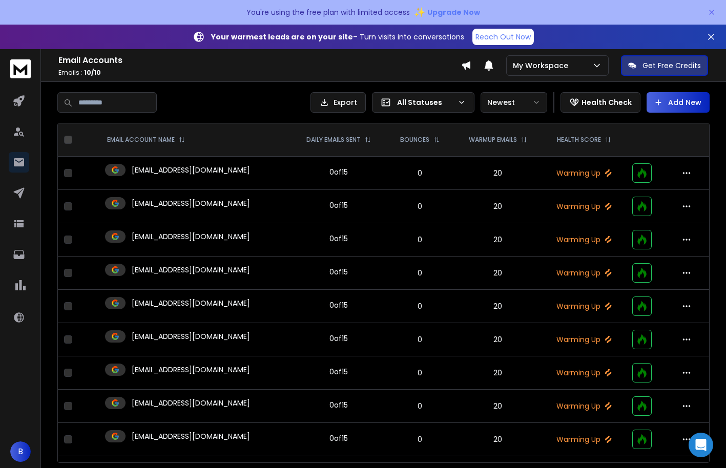
scroll to position [35, 0]
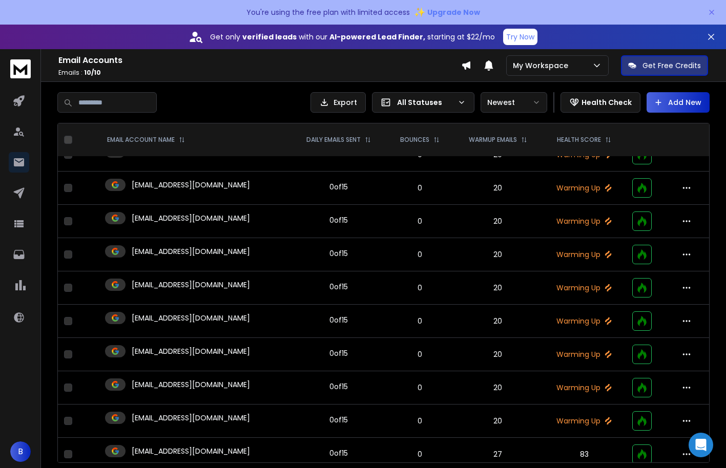
click at [67, 221] on button "button" at bounding box center [68, 221] width 8 height 8
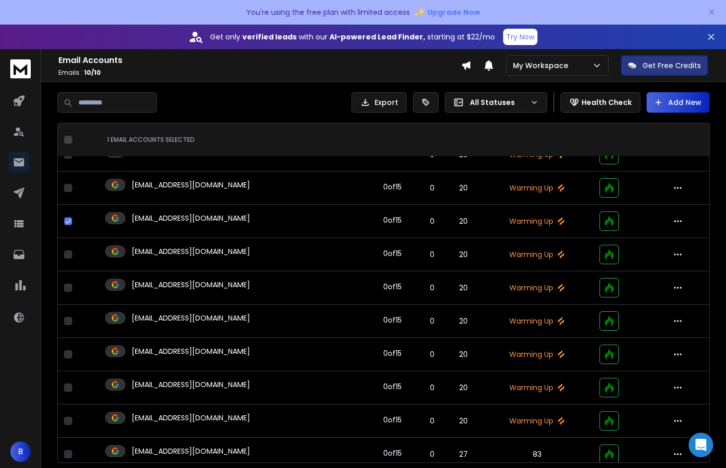
scroll to position [35, 0]
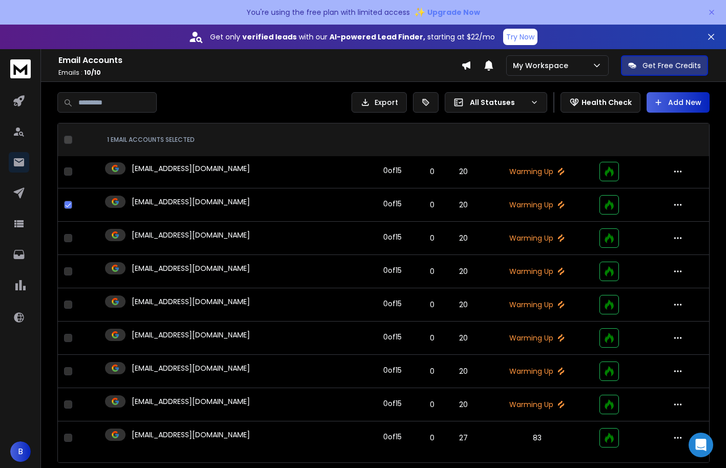
click at [69, 339] on button "button" at bounding box center [68, 338] width 8 height 8
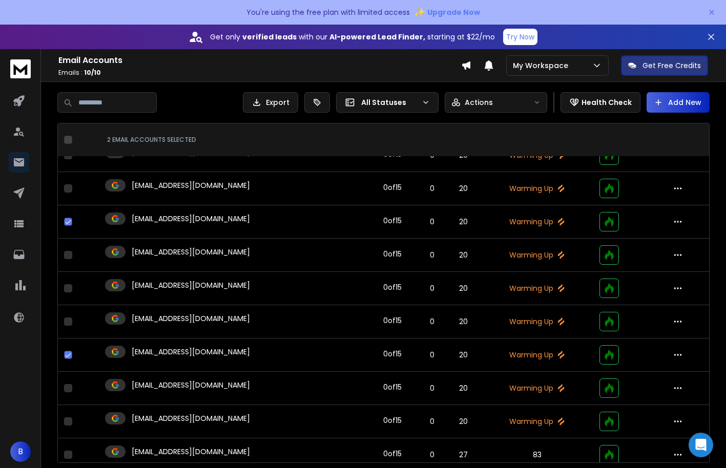
scroll to position [0, 0]
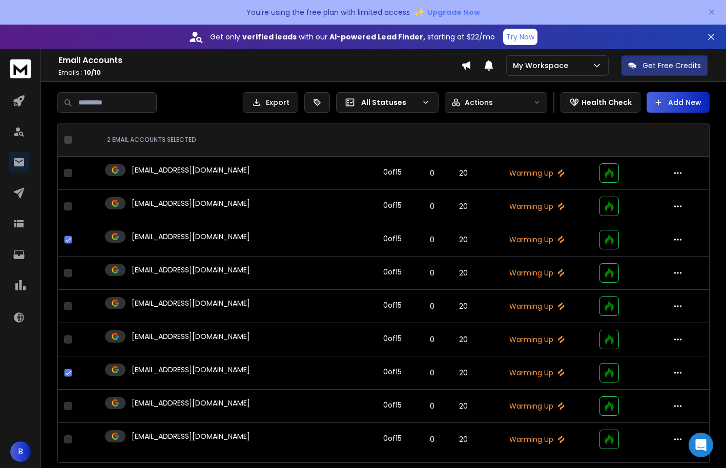
click at [66, 243] on button "button" at bounding box center [68, 240] width 8 height 8
click at [70, 378] on td at bounding box center [78, 372] width 41 height 33
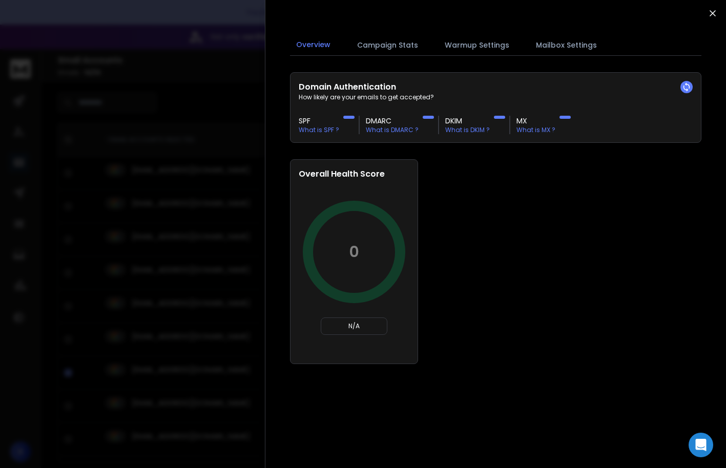
click at [708, 16] on icon "button" at bounding box center [712, 13] width 10 height 10
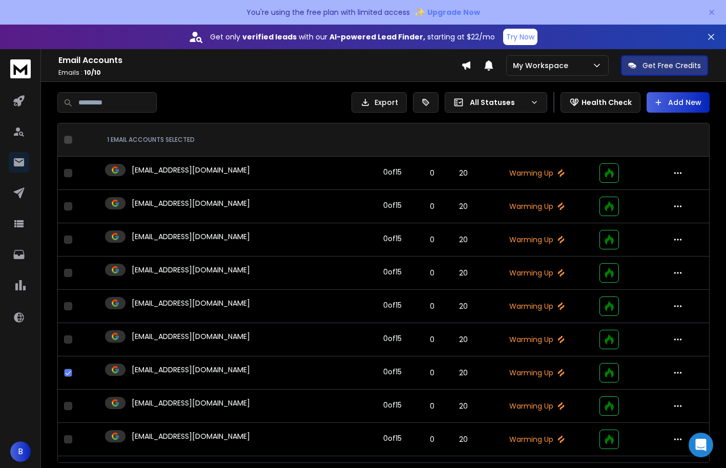
click at [70, 375] on button "button" at bounding box center [68, 373] width 8 height 8
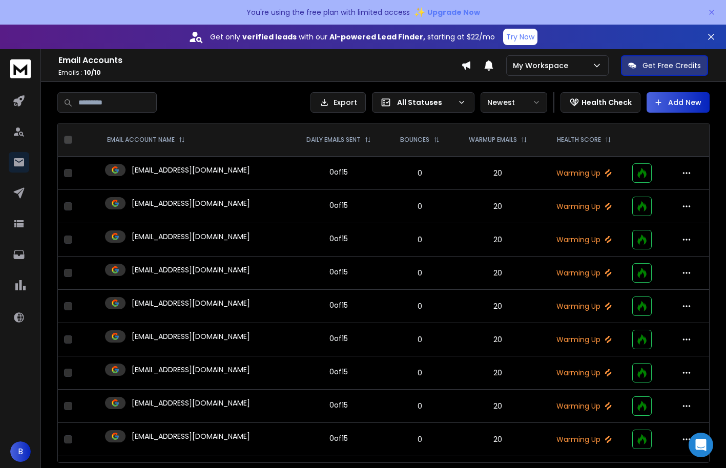
click at [67, 209] on button "button" at bounding box center [68, 206] width 8 height 8
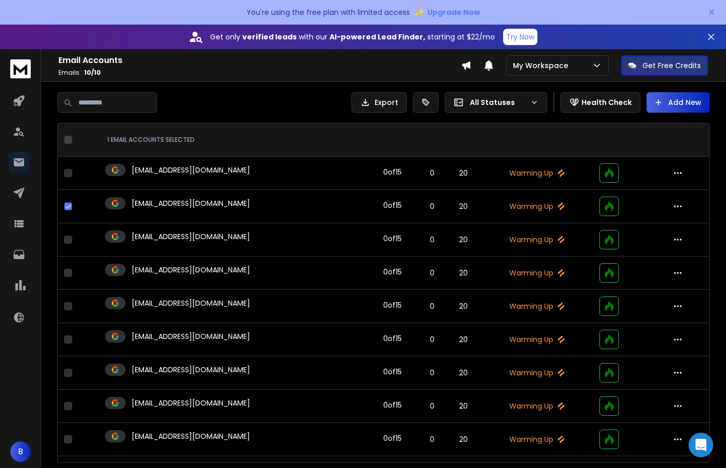
click at [70, 307] on button "button" at bounding box center [68, 306] width 8 height 8
click at [68, 372] on button "button" at bounding box center [68, 373] width 8 height 8
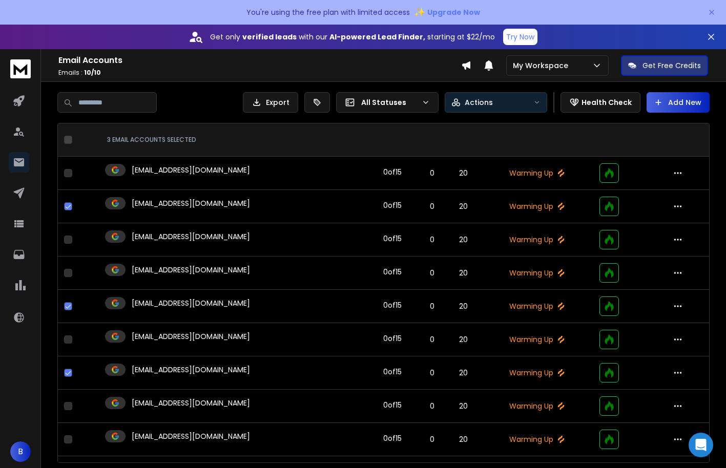
click at [477, 108] on button "Actions" at bounding box center [496, 102] width 102 height 20
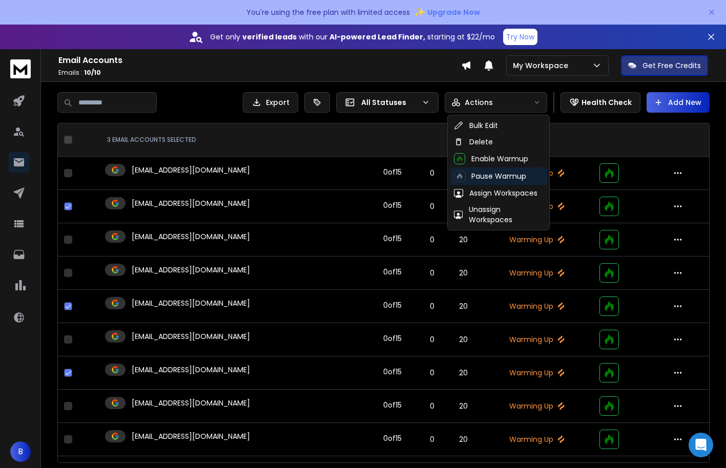
click at [498, 178] on div "Pause Warmup" at bounding box center [490, 176] width 72 height 11
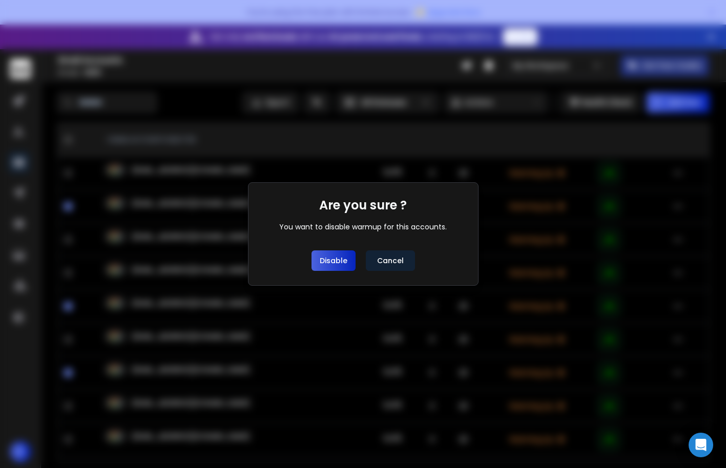
click at [395, 263] on button "Cancel" at bounding box center [390, 260] width 49 height 20
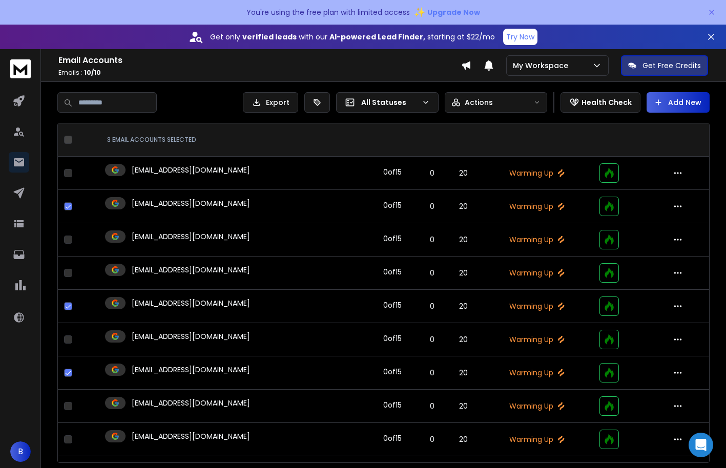
click at [67, 375] on button "button" at bounding box center [68, 373] width 8 height 8
click at [67, 374] on button "button" at bounding box center [68, 373] width 8 height 8
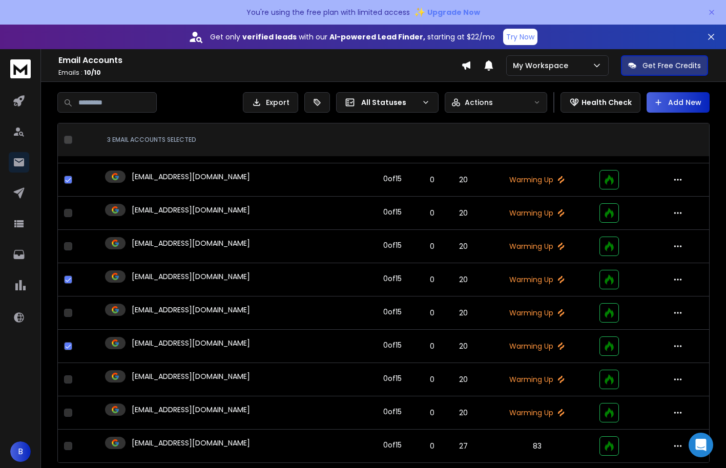
scroll to position [35, 0]
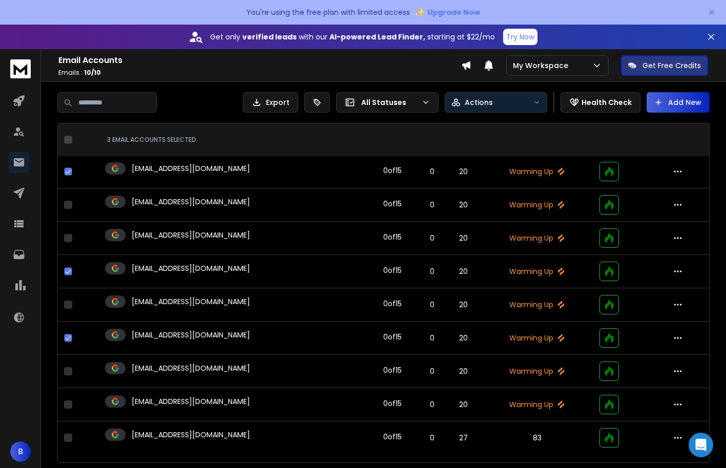
click at [532, 101] on button "Actions" at bounding box center [496, 102] width 102 height 20
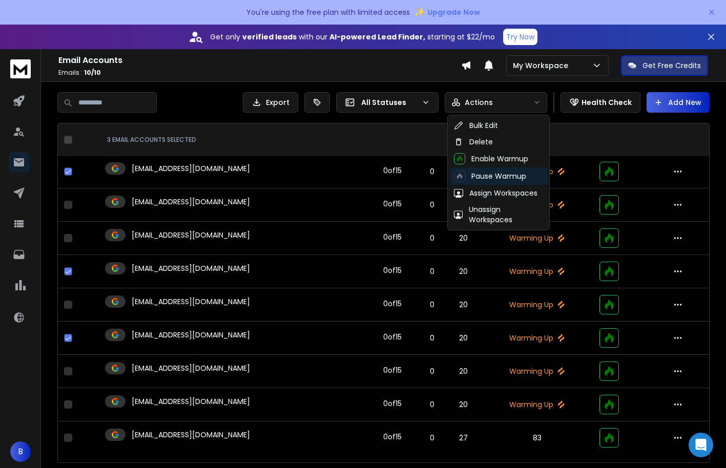
click at [495, 177] on div "Pause Warmup" at bounding box center [490, 176] width 72 height 11
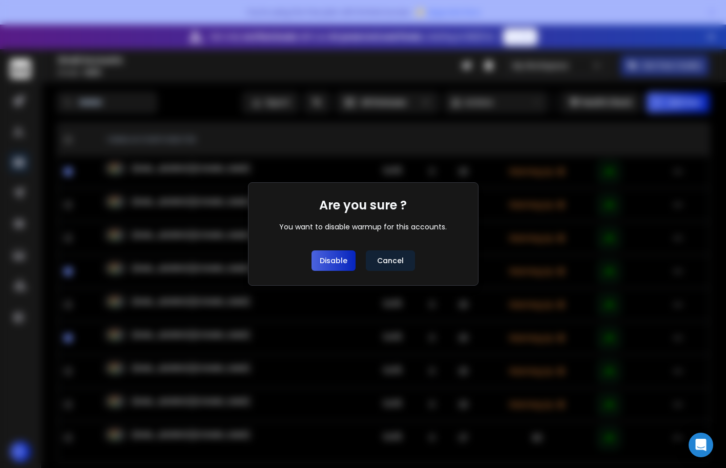
click at [342, 265] on button "Disable" at bounding box center [333, 260] width 44 height 20
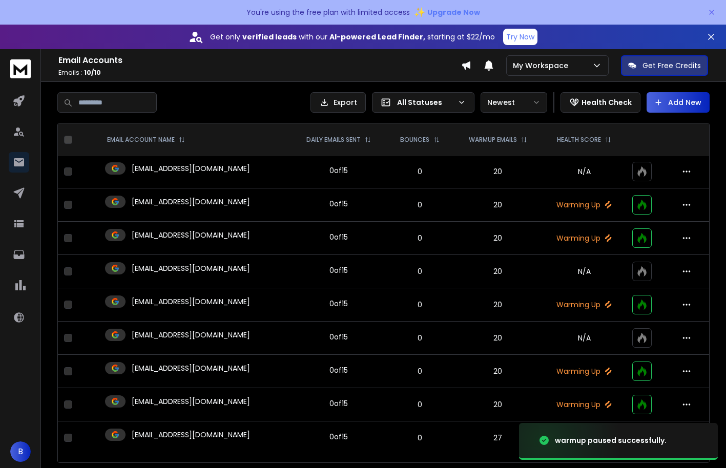
scroll to position [0, 0]
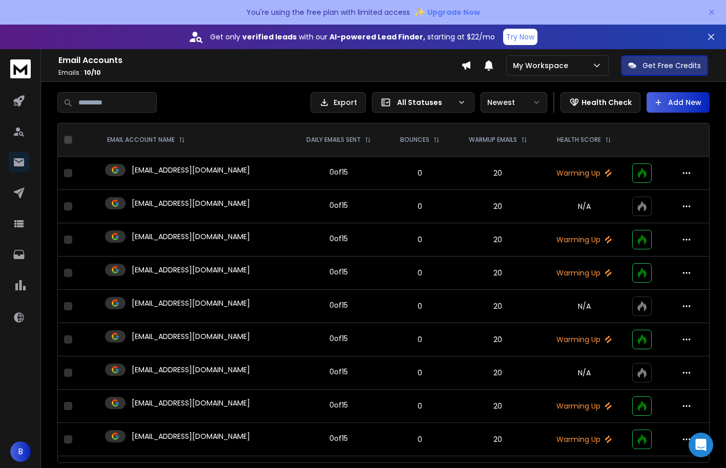
click at [65, 207] on button "button" at bounding box center [68, 206] width 8 height 8
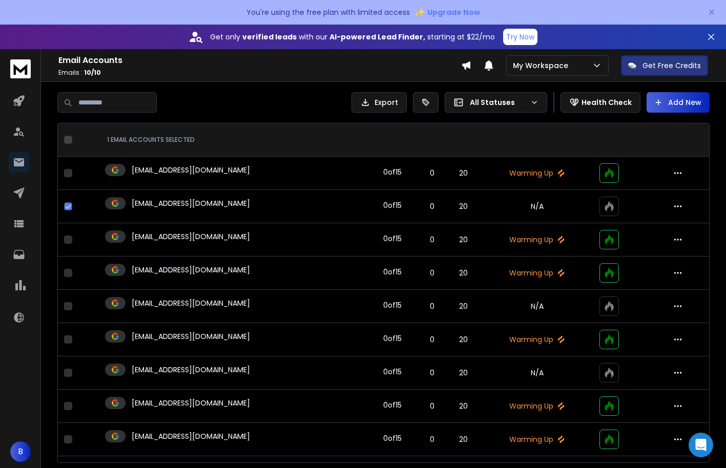
click at [68, 308] on button "button" at bounding box center [68, 306] width 8 height 8
click at [67, 375] on button "button" at bounding box center [68, 373] width 8 height 8
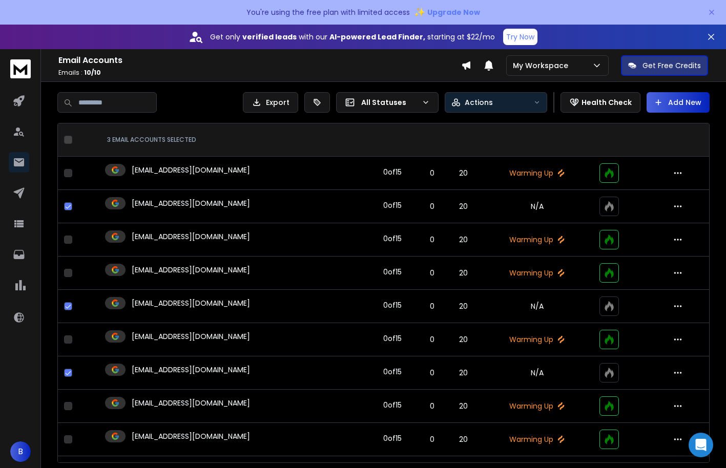
click at [506, 99] on div "Actions" at bounding box center [490, 102] width 78 height 10
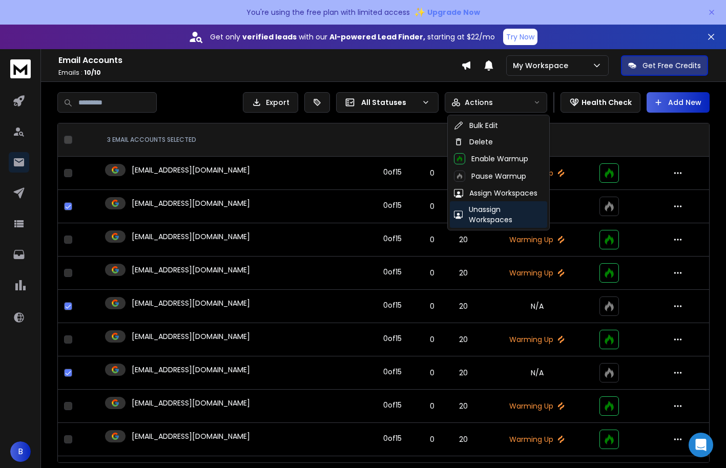
click at [479, 211] on div "Unassign Workspaces" at bounding box center [498, 214] width 89 height 20
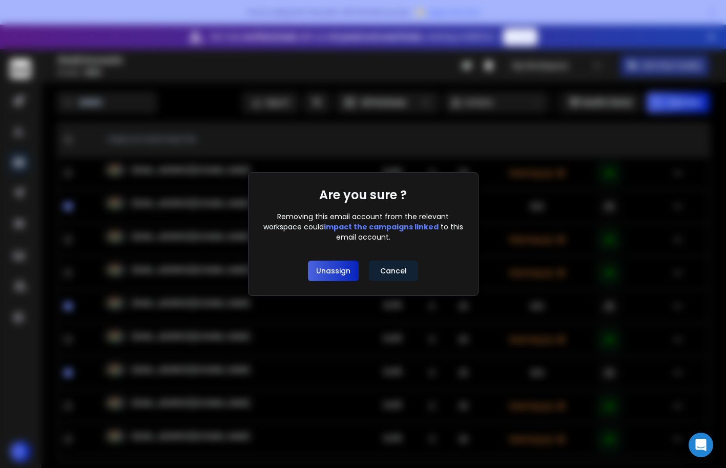
click at [338, 275] on button "Unassign" at bounding box center [333, 271] width 51 height 20
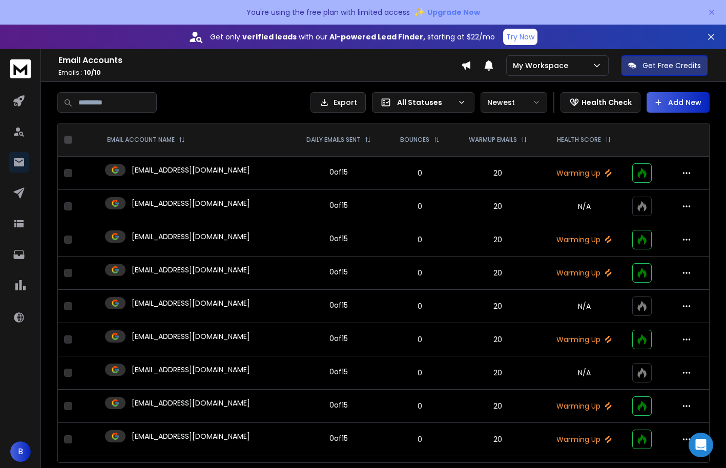
scroll to position [35, 0]
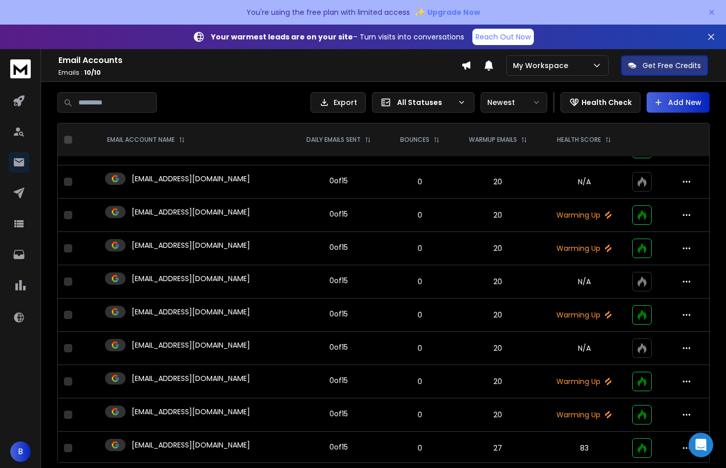
scroll to position [35, 0]
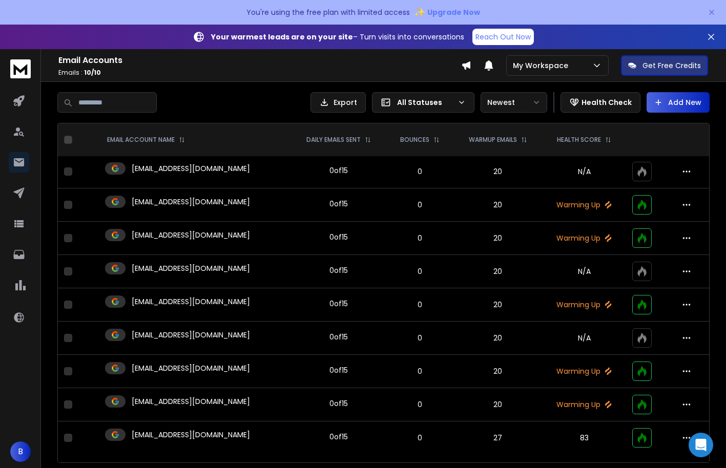
click at [73, 333] on td at bounding box center [78, 338] width 41 height 33
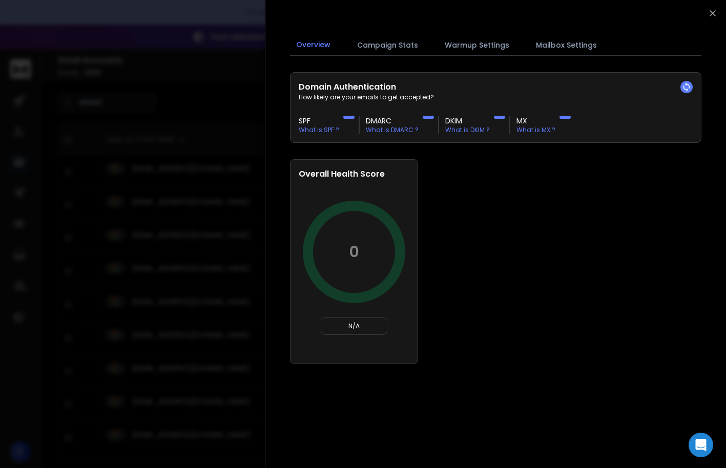
click at [186, 171] on div at bounding box center [363, 234] width 726 height 468
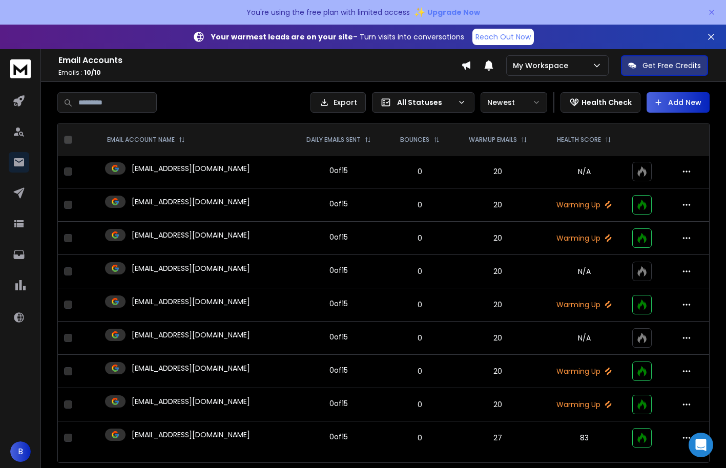
click at [69, 336] on button "button" at bounding box center [68, 338] width 8 height 8
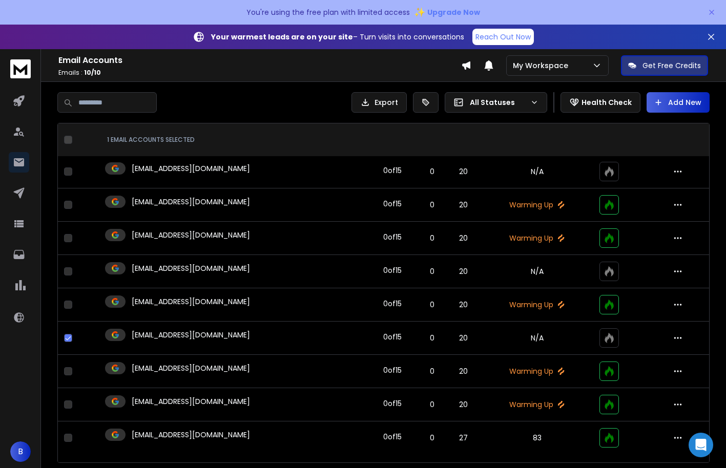
click at [70, 269] on button "button" at bounding box center [68, 271] width 8 height 8
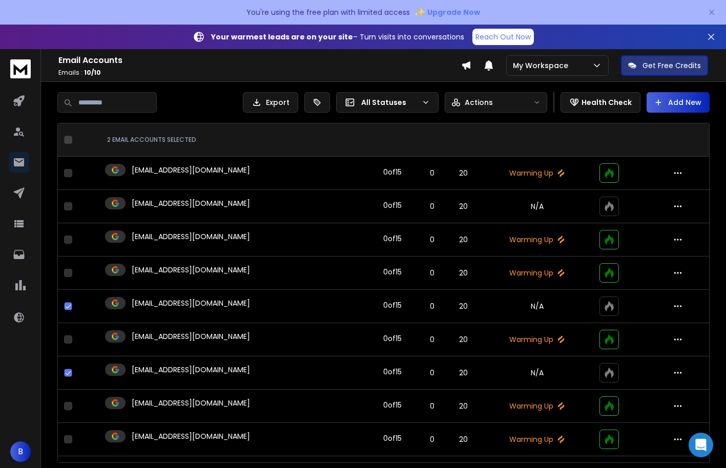
click at [70, 204] on button "button" at bounding box center [68, 206] width 8 height 8
type button "on"
click at [533, 104] on button "Actions" at bounding box center [496, 102] width 102 height 20
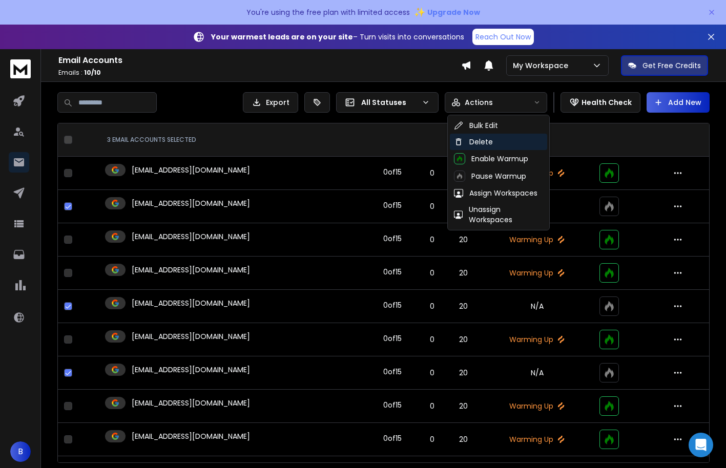
click at [504, 139] on div "Delete" at bounding box center [498, 142] width 97 height 16
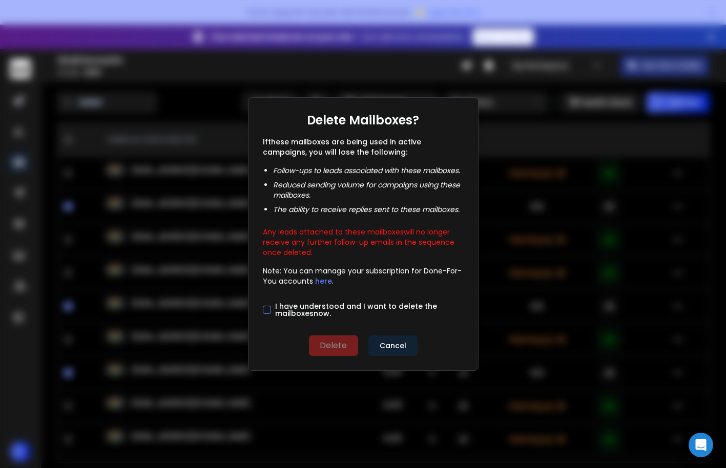
click at [269, 308] on button "I have understood and I want to delete the mailbox es now." at bounding box center [267, 310] width 8 height 8
click at [337, 351] on button "Delete" at bounding box center [333, 345] width 49 height 20
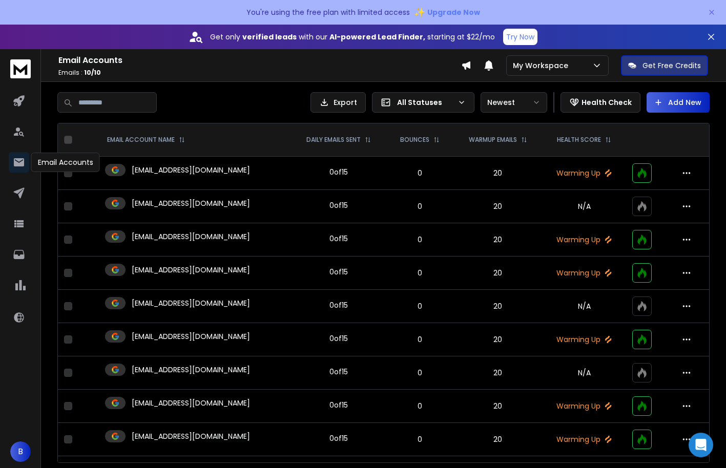
click at [13, 165] on icon at bounding box center [19, 162] width 12 height 12
click at [13, 188] on icon at bounding box center [19, 193] width 12 height 12
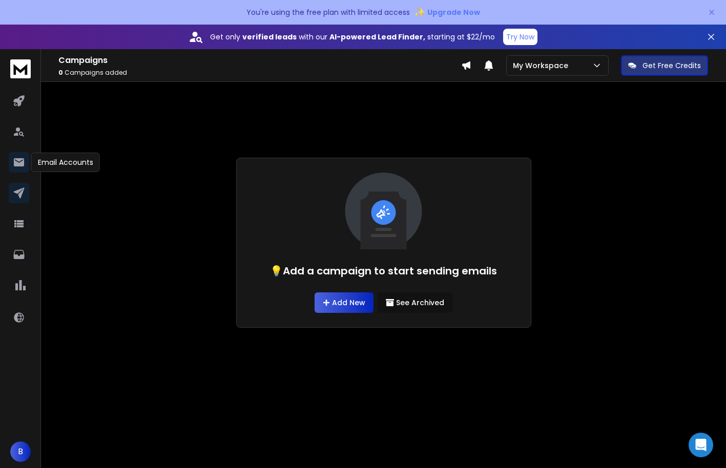
click at [17, 157] on icon at bounding box center [19, 162] width 12 height 12
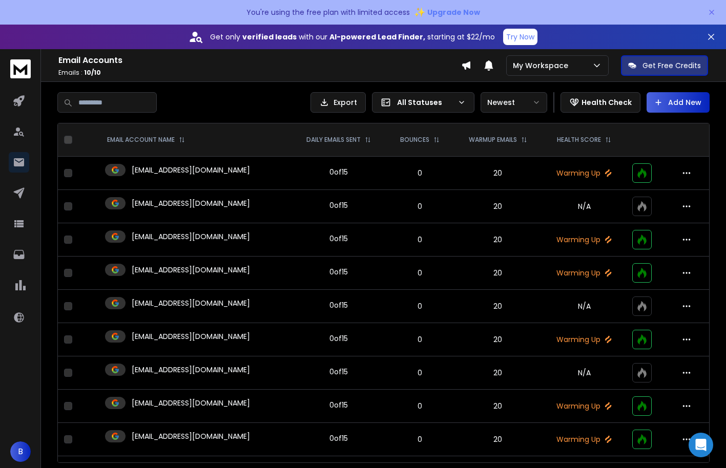
click at [155, 204] on p "[EMAIL_ADDRESS][DOMAIN_NAME]" at bounding box center [191, 203] width 118 height 10
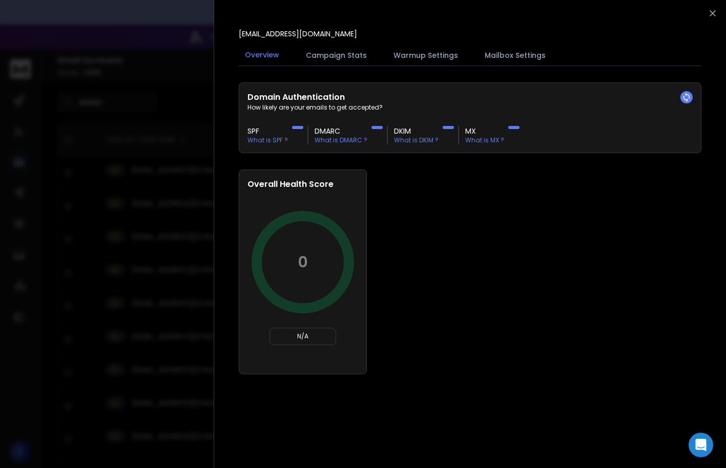
click at [173, 130] on div at bounding box center [363, 234] width 726 height 468
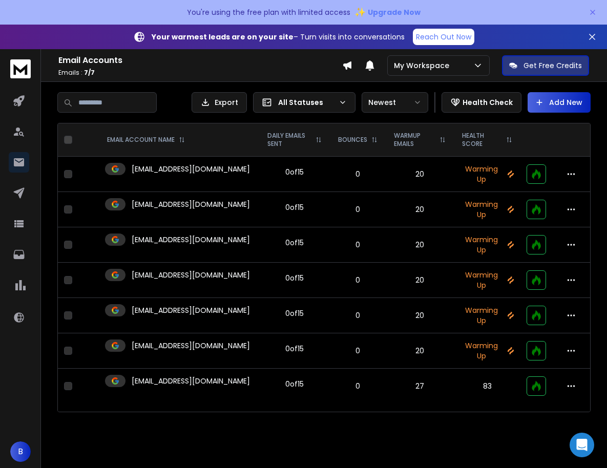
click at [68, 208] on button "button" at bounding box center [68, 209] width 8 height 8
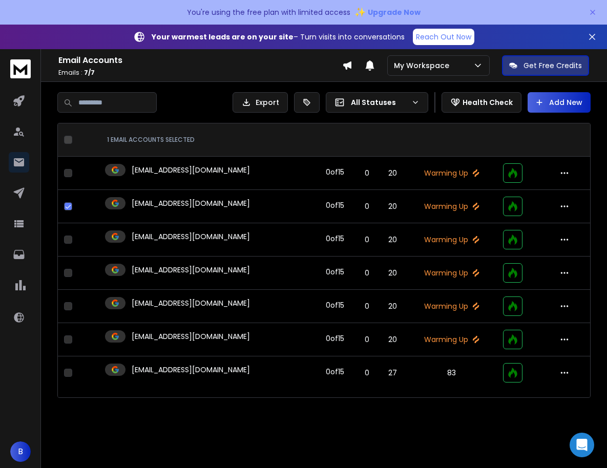
click at [69, 333] on td at bounding box center [78, 339] width 41 height 33
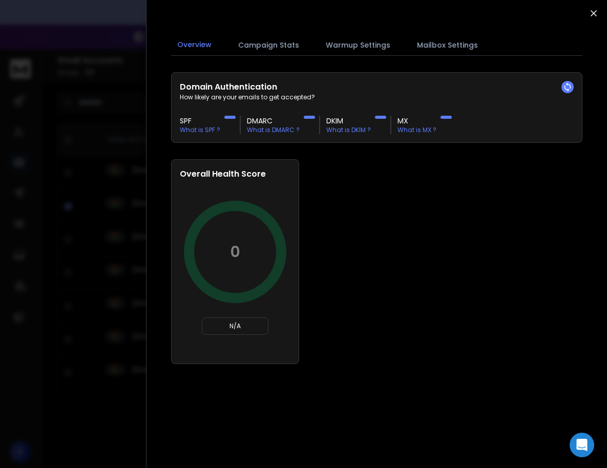
click at [594, 10] on icon "button" at bounding box center [593, 13] width 10 height 10
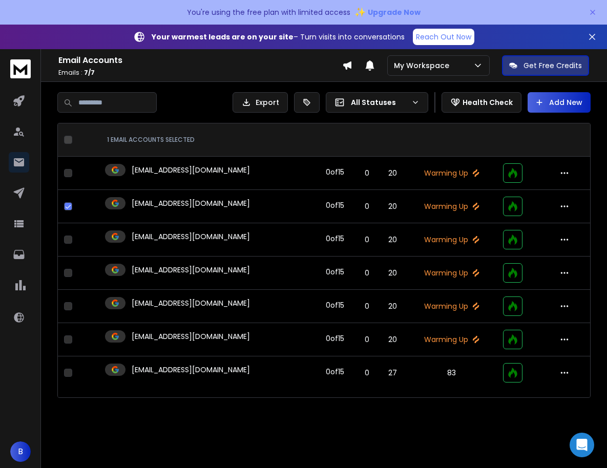
click at [70, 339] on button "button" at bounding box center [68, 339] width 8 height 8
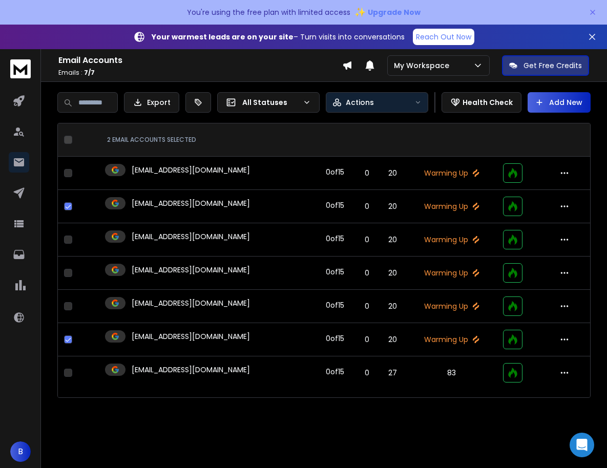
click at [389, 104] on div "Actions" at bounding box center [371, 102] width 78 height 10
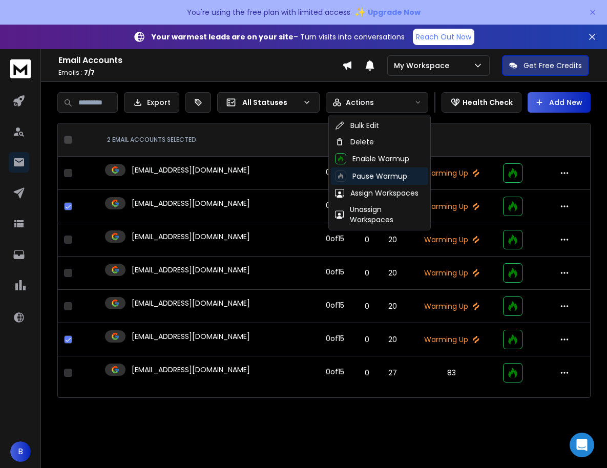
click at [372, 179] on div "Pause Warmup" at bounding box center [371, 176] width 72 height 11
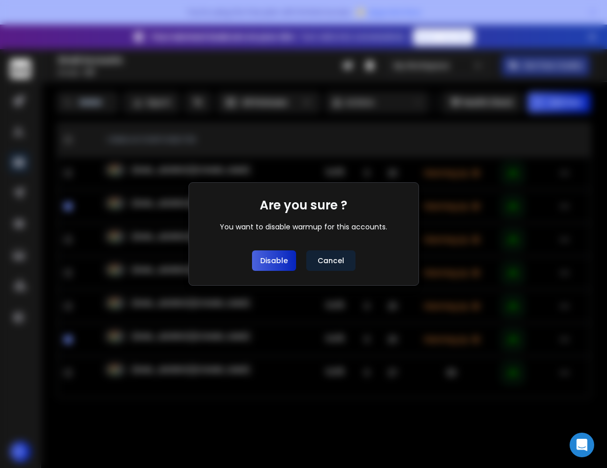
click at [271, 264] on button "Disable" at bounding box center [274, 260] width 44 height 20
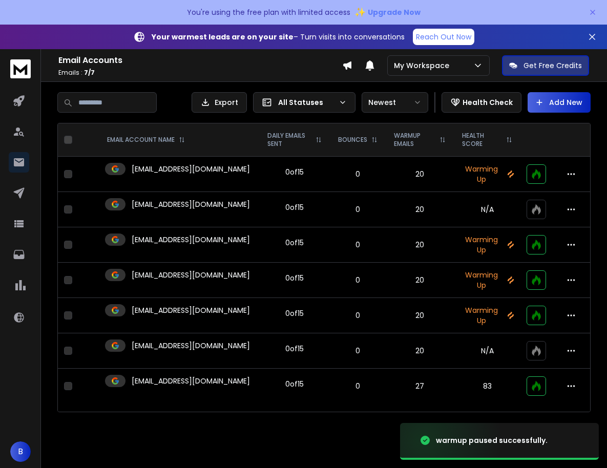
click at [71, 206] on button "button" at bounding box center [68, 209] width 8 height 8
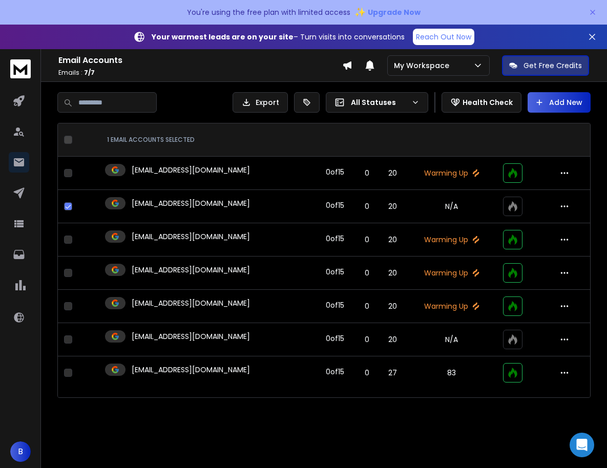
click at [70, 336] on button "button" at bounding box center [68, 339] width 8 height 8
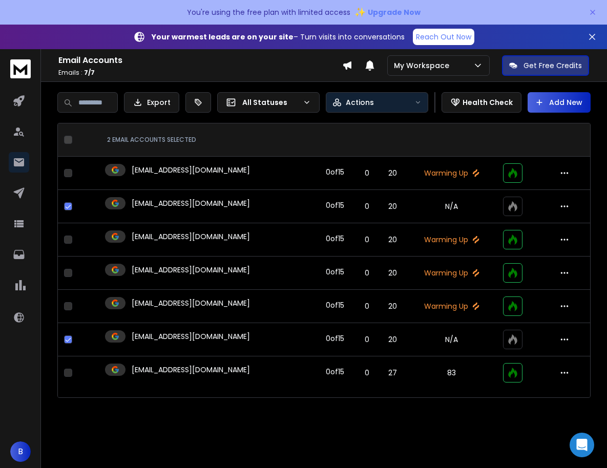
click at [410, 99] on div "Actions" at bounding box center [371, 102] width 78 height 10
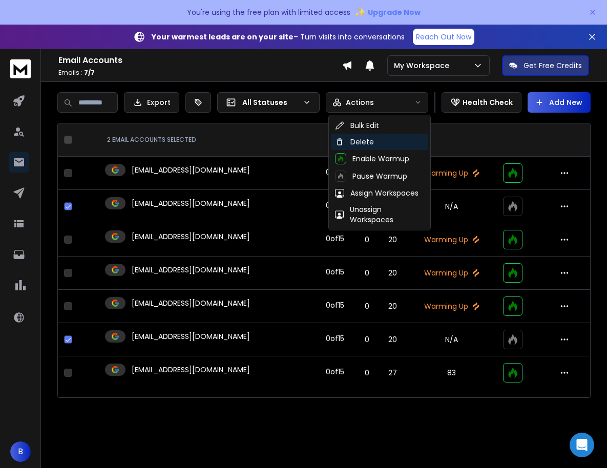
click at [385, 141] on div "Delete" at bounding box center [379, 142] width 97 height 16
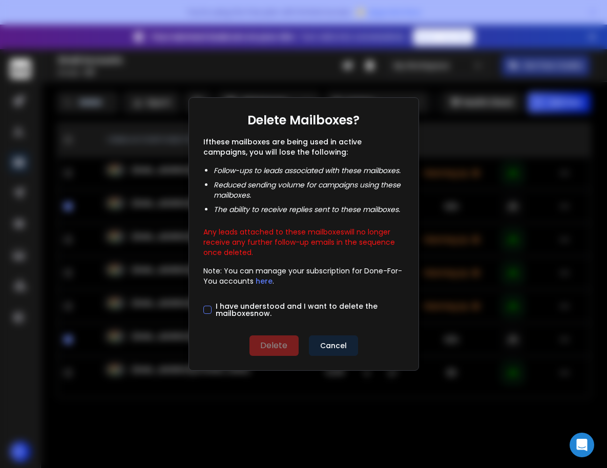
click at [220, 307] on label "I have understood and I want to delete the mailbox es now." at bounding box center [310, 310] width 188 height 14
click at [212, 307] on button "I have understood and I want to delete the mailbox es now." at bounding box center [207, 310] width 8 height 8
click at [276, 350] on button "Delete" at bounding box center [273, 345] width 49 height 20
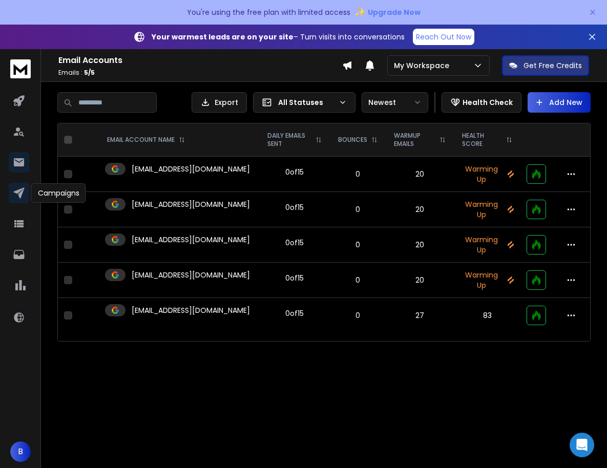
click at [20, 196] on icon at bounding box center [18, 192] width 11 height 11
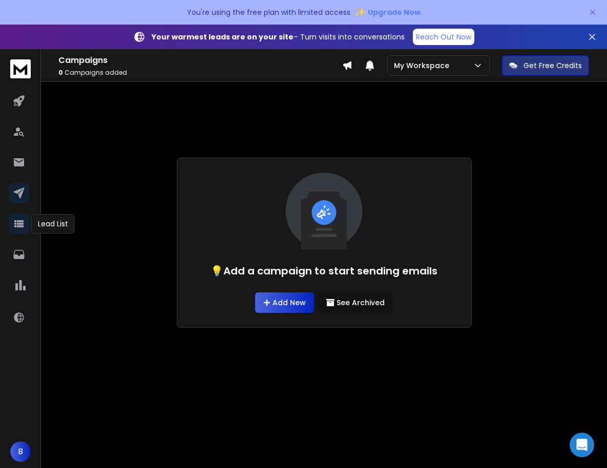
click at [17, 221] on icon at bounding box center [18, 223] width 9 height 7
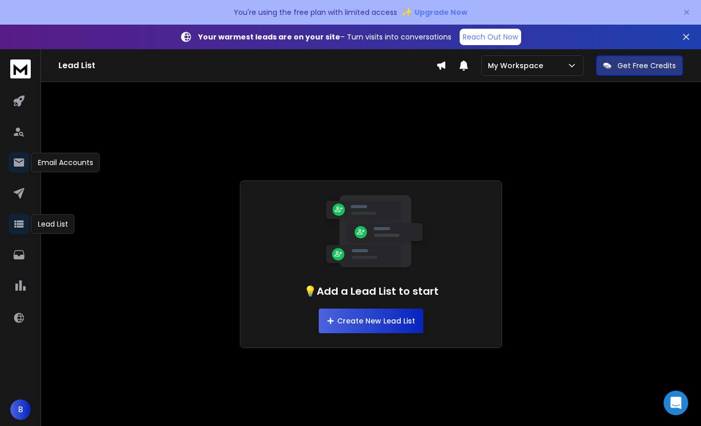
click at [20, 160] on icon at bounding box center [19, 162] width 10 height 8
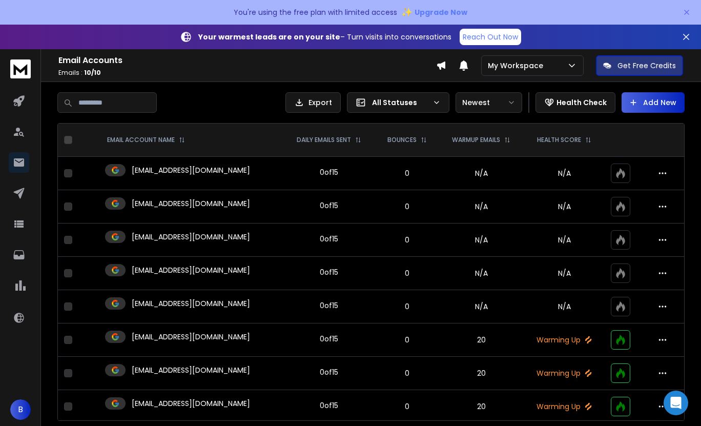
click at [72, 174] on button "button" at bounding box center [68, 173] width 8 height 8
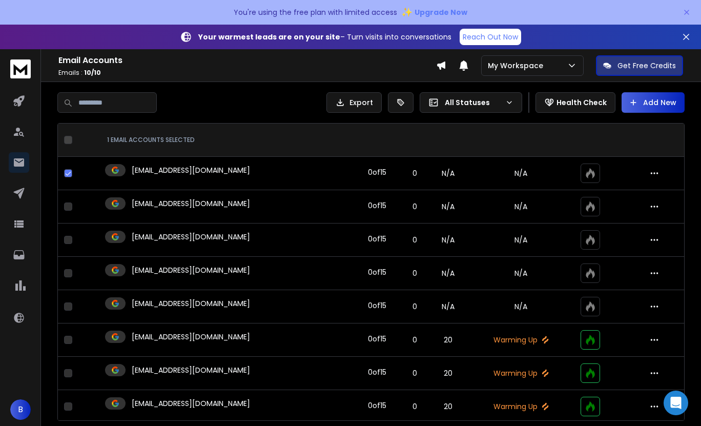
click at [68, 212] on td at bounding box center [78, 206] width 41 height 33
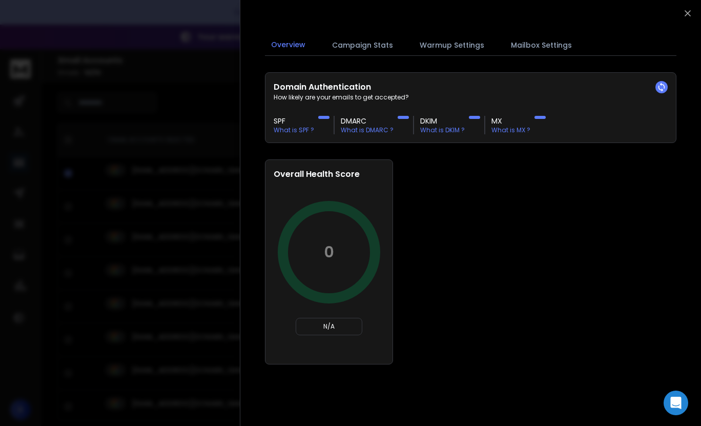
click at [80, 174] on div at bounding box center [350, 213] width 701 height 426
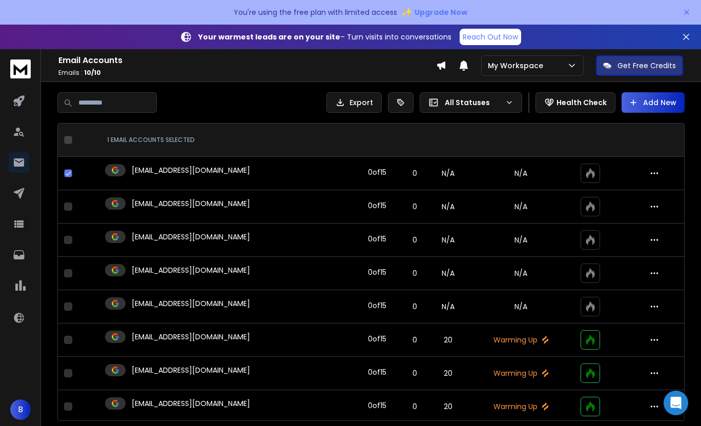
click at [69, 203] on button "button" at bounding box center [68, 206] width 8 height 8
click at [69, 244] on td at bounding box center [78, 239] width 41 height 33
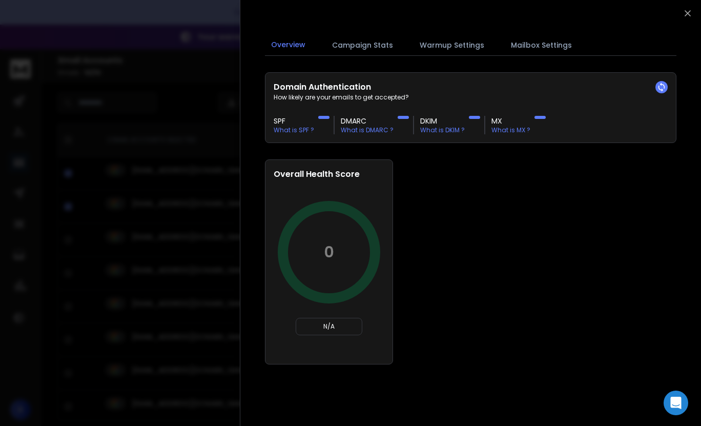
click at [72, 237] on div at bounding box center [350, 213] width 701 height 426
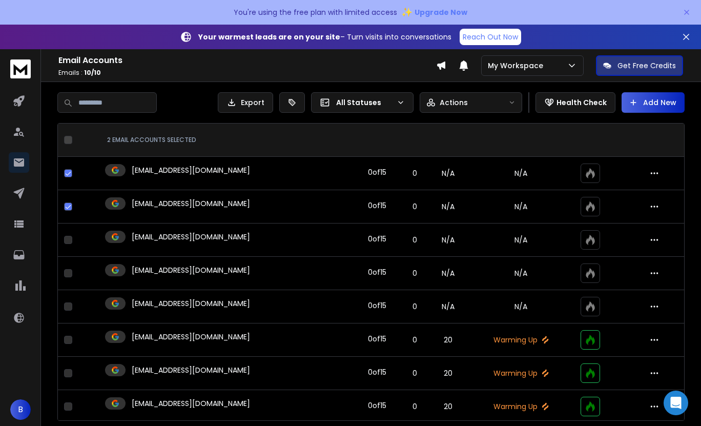
click at [67, 238] on button "button" at bounding box center [68, 240] width 8 height 8
click at [67, 275] on button "button" at bounding box center [68, 273] width 8 height 8
click at [70, 308] on button "button" at bounding box center [68, 306] width 8 height 8
click at [510, 105] on button "Actions" at bounding box center [470, 102] width 102 height 20
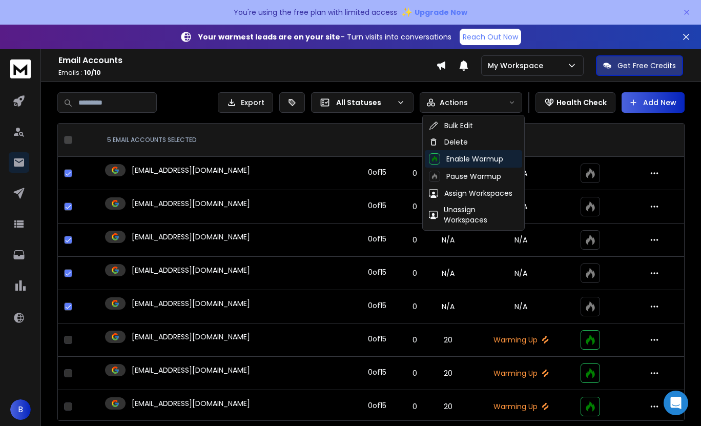
click at [477, 163] on div "Enable Warmup" at bounding box center [466, 158] width 74 height 11
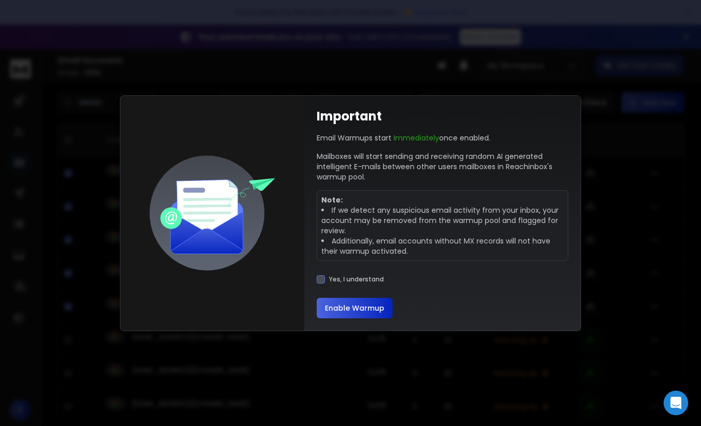
click at [338, 277] on label "Yes, I understand" at bounding box center [356, 279] width 55 height 8
click at [319, 280] on button "Yes, I understand" at bounding box center [320, 279] width 8 height 8
click at [340, 305] on button "Enable Warmup" at bounding box center [354, 308] width 76 height 20
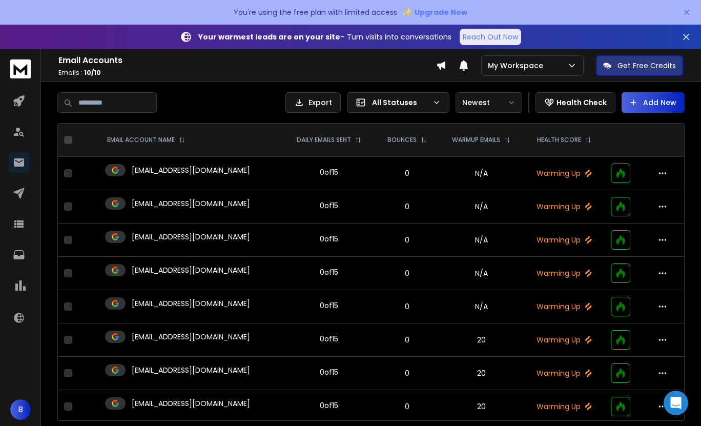
click at [488, 38] on p "Reach Out Now" at bounding box center [489, 37] width 55 height 10
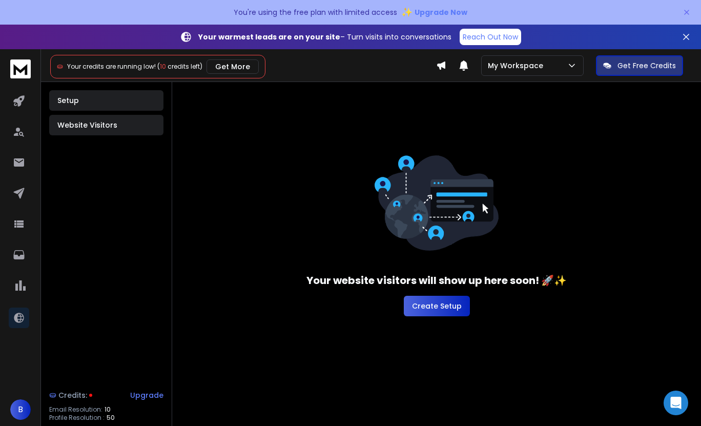
click at [91, 100] on button "Setup" at bounding box center [106, 100] width 114 height 20
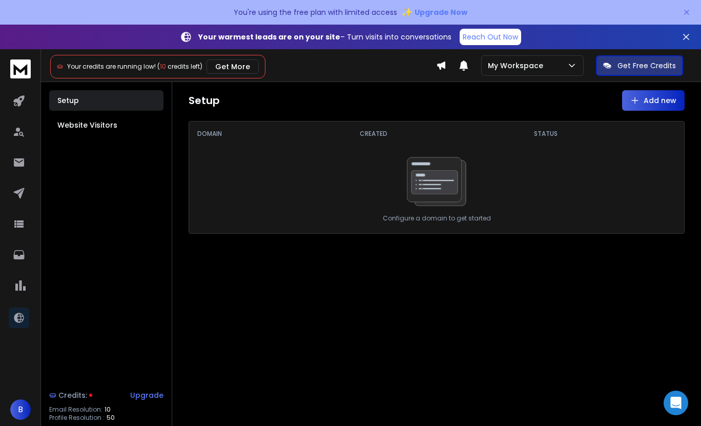
click at [94, 135] on div "Setup Website Visitors Credits: Upgrade Email Resolution: 10 Profile Resolution…" at bounding box center [106, 256] width 131 height 348
click at [98, 132] on button "Website Visitors" at bounding box center [106, 125] width 114 height 20
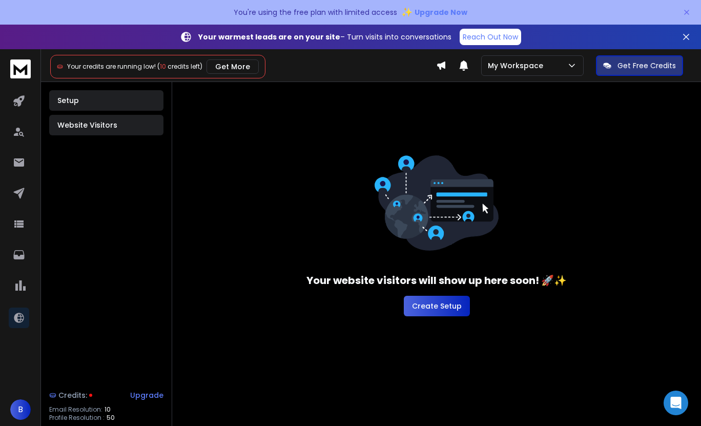
click at [99, 105] on button "Setup" at bounding box center [106, 100] width 114 height 20
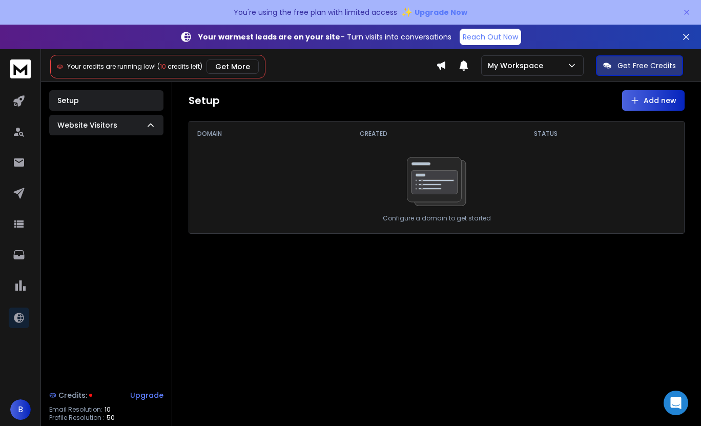
click at [117, 127] on button "Website Visitors" at bounding box center [106, 125] width 114 height 20
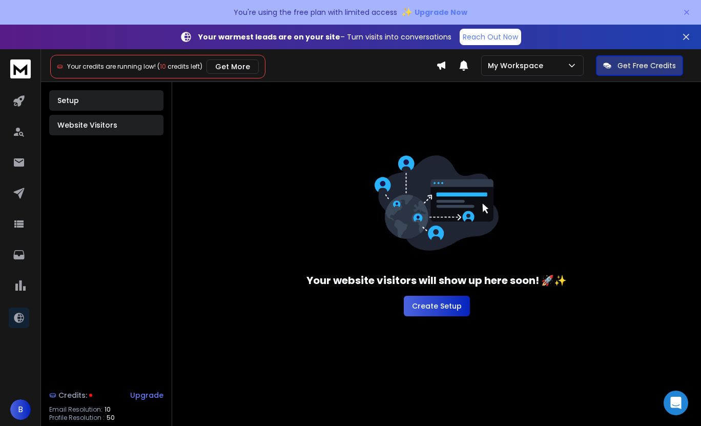
click at [113, 99] on button "Setup" at bounding box center [106, 100] width 114 height 20
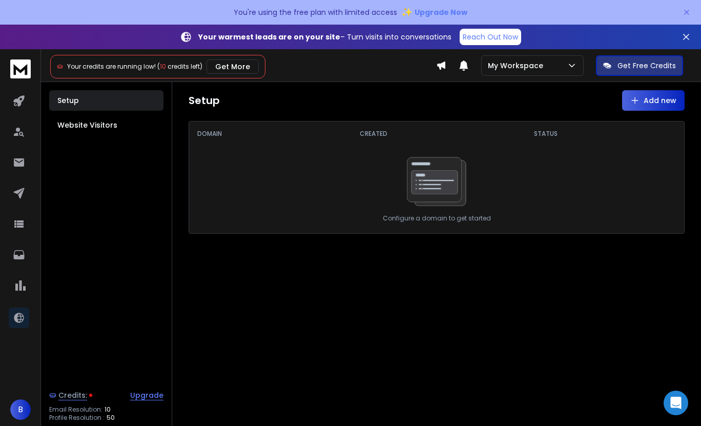
click at [141, 398] on div "Upgrade" at bounding box center [146, 395] width 33 height 10
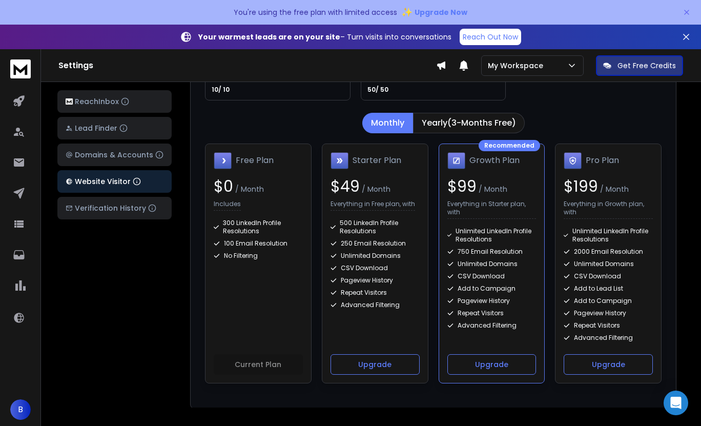
scroll to position [165, 0]
click at [129, 151] on button "Domains & Accounts" at bounding box center [114, 154] width 114 height 23
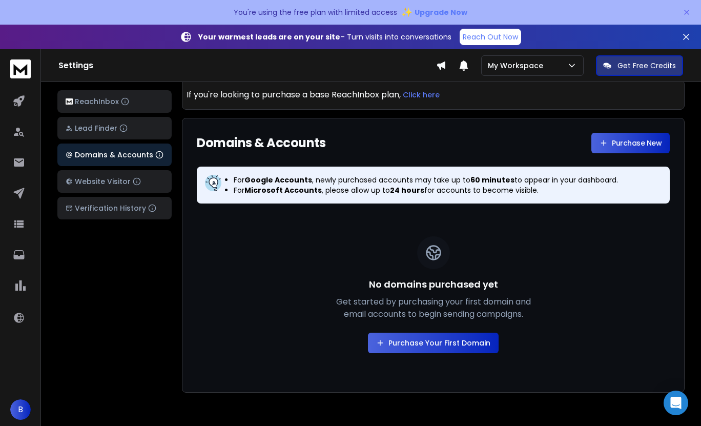
click at [124, 185] on button "Website Visitor" at bounding box center [114, 181] width 114 height 23
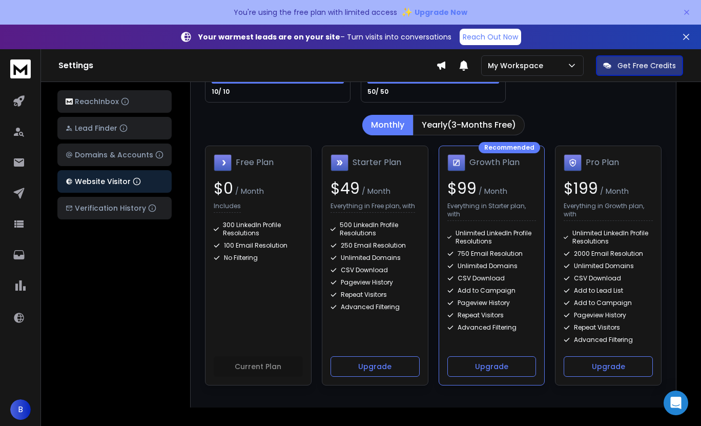
click at [113, 210] on button "Verification History" at bounding box center [114, 208] width 114 height 23
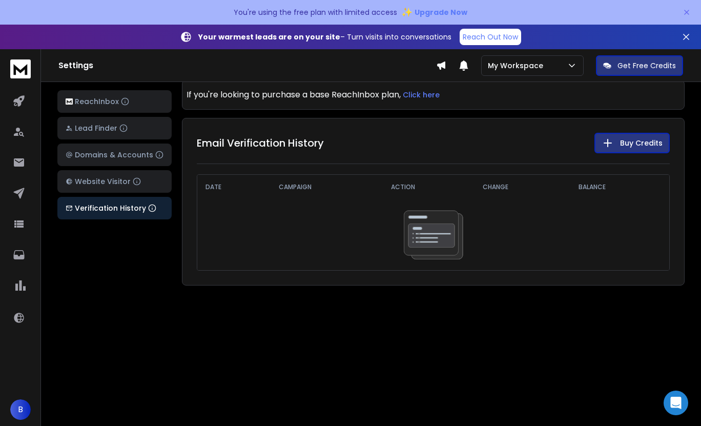
click at [122, 183] on button "Website Visitor" at bounding box center [114, 181] width 114 height 23
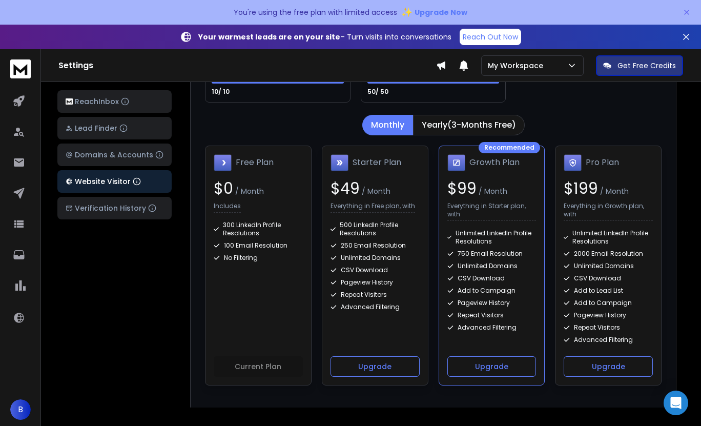
click at [118, 154] on button "Domains & Accounts" at bounding box center [114, 154] width 114 height 23
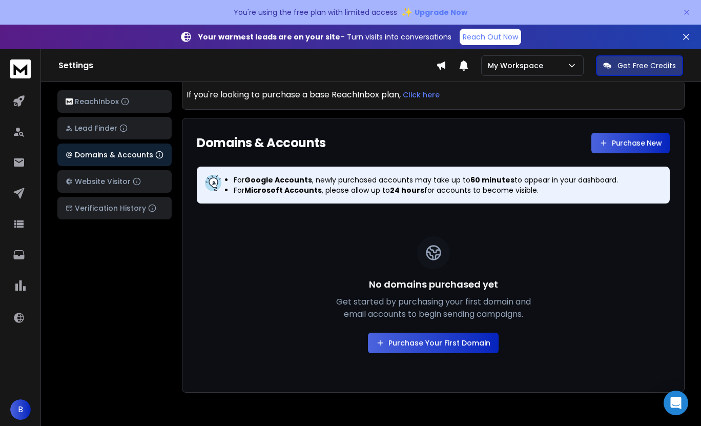
click at [117, 132] on button "Lead Finder" at bounding box center [114, 128] width 114 height 23
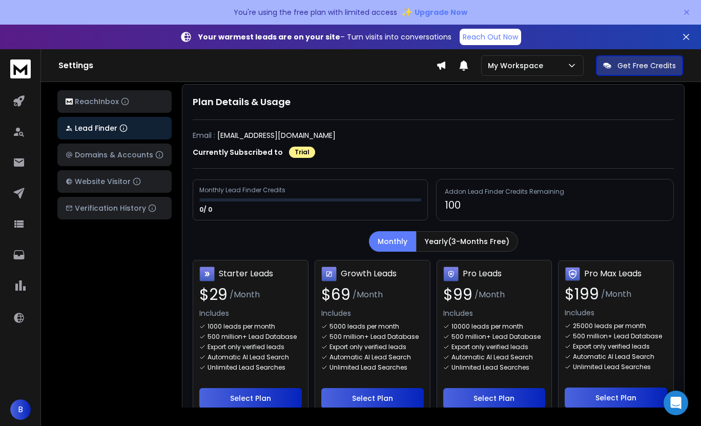
scroll to position [0, 0]
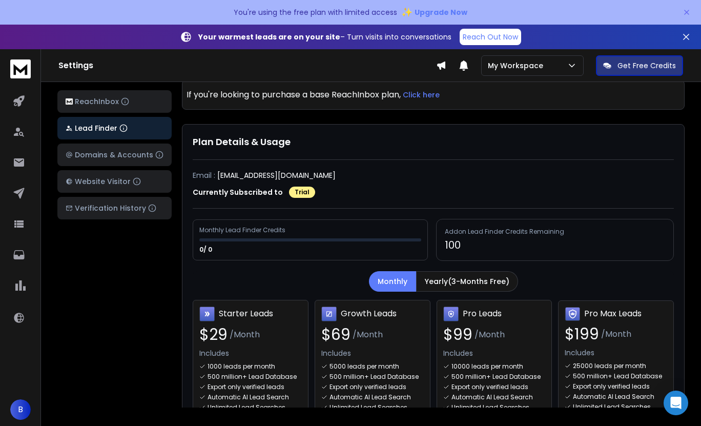
click at [102, 102] on button "ReachInbox" at bounding box center [114, 101] width 114 height 23
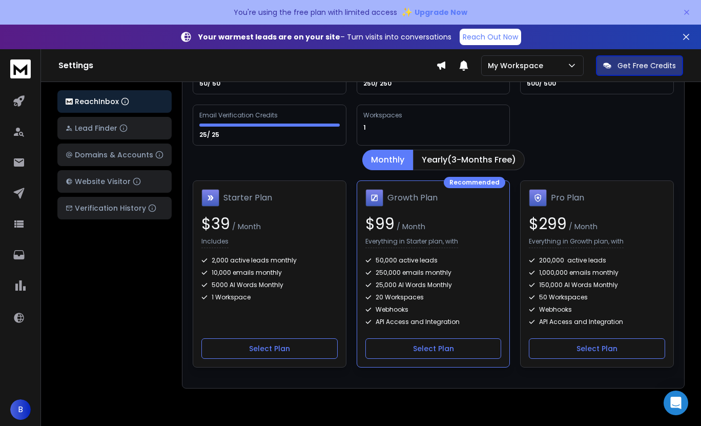
scroll to position [125, 0]
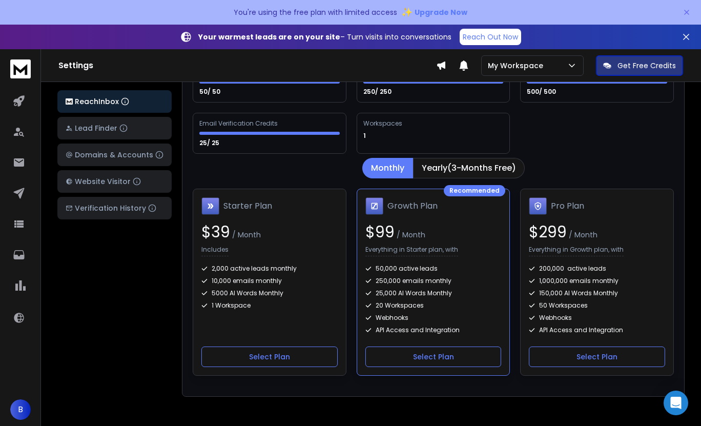
click at [117, 184] on button "Website Visitor" at bounding box center [114, 181] width 114 height 23
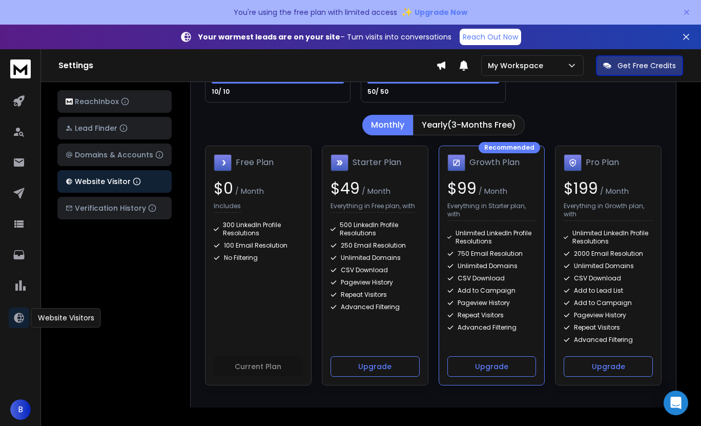
click at [17, 319] on icon at bounding box center [19, 317] width 10 height 10
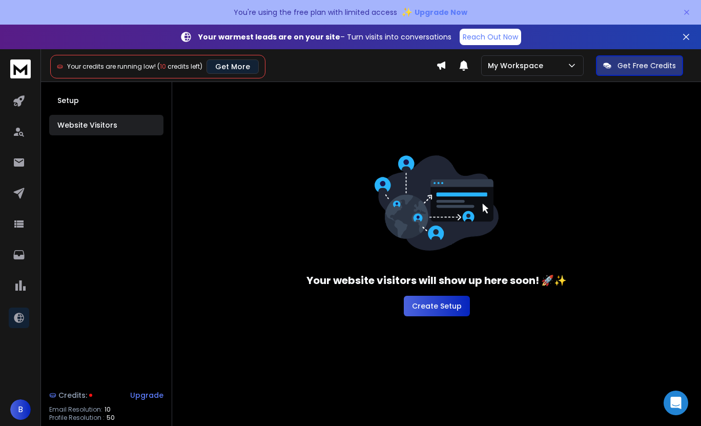
click at [231, 67] on button "Get More" at bounding box center [232, 66] width 52 height 14
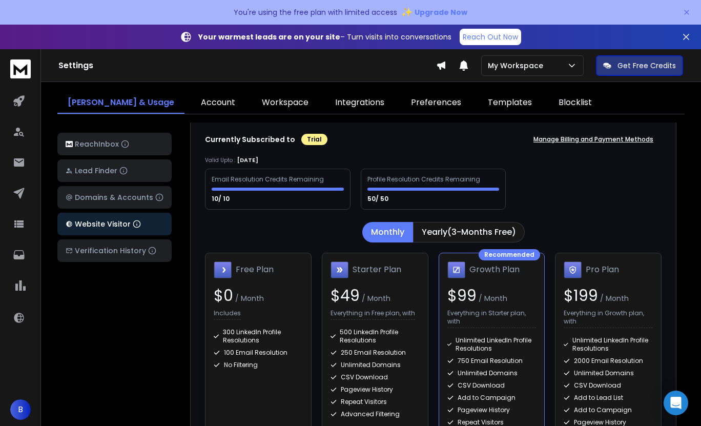
scroll to position [102, 0]
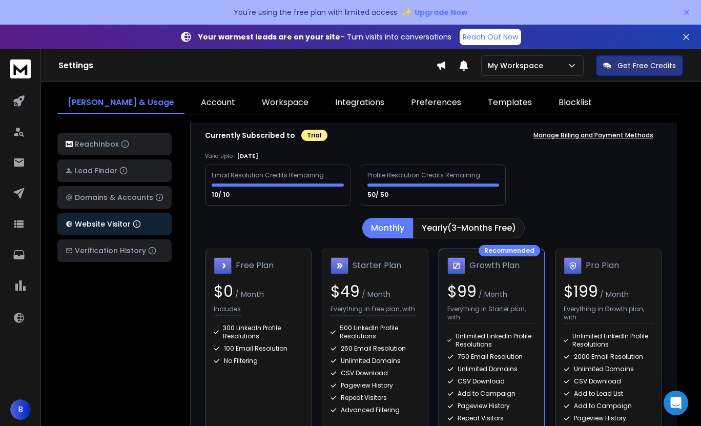
click at [265, 288] on div "$ 0 / Month" at bounding box center [258, 291] width 89 height 18
click at [221, 268] on img at bounding box center [223, 265] width 18 height 17
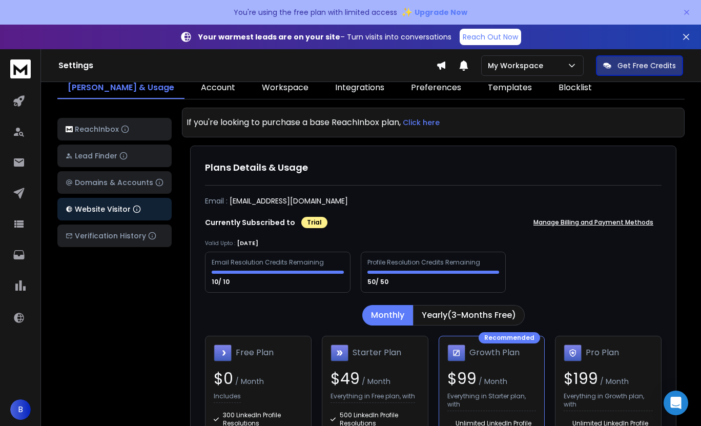
scroll to position [0, 0]
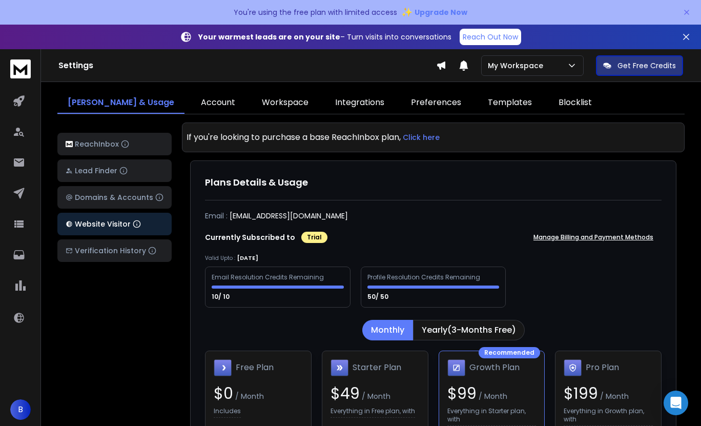
click at [99, 255] on button "Verification History" at bounding box center [114, 250] width 114 height 23
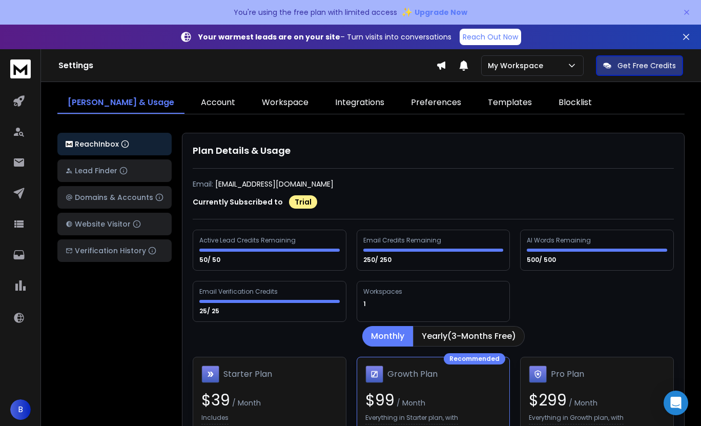
click at [113, 150] on button "ReachInbox" at bounding box center [114, 144] width 114 height 23
click at [400, 107] on link "Preferences" at bounding box center [435, 103] width 71 height 22
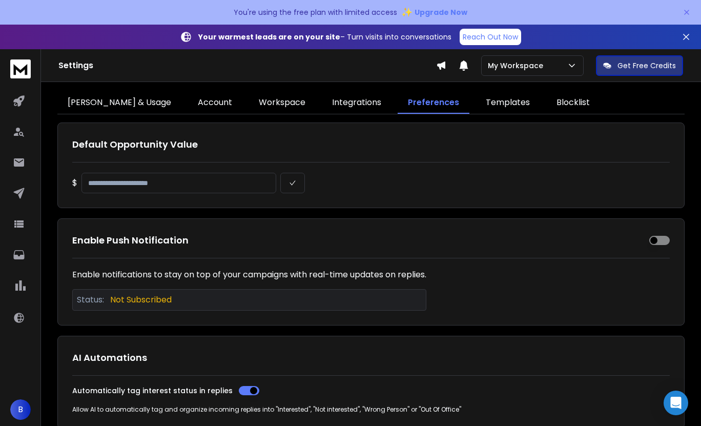
click at [323, 103] on link "Integrations" at bounding box center [357, 103] width 70 height 22
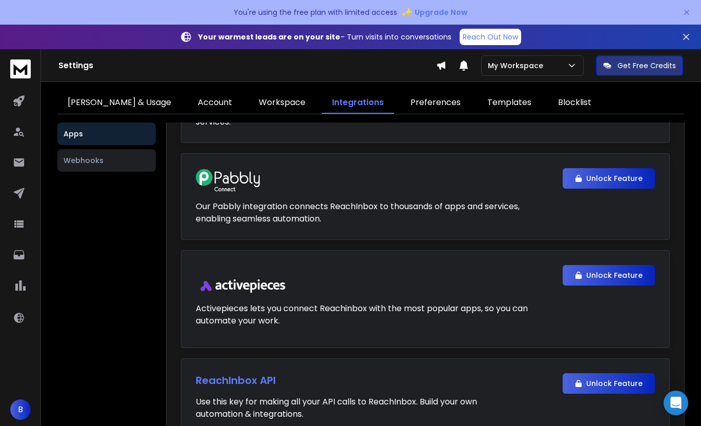
click at [477, 107] on link "Templates" at bounding box center [509, 103] width 65 height 22
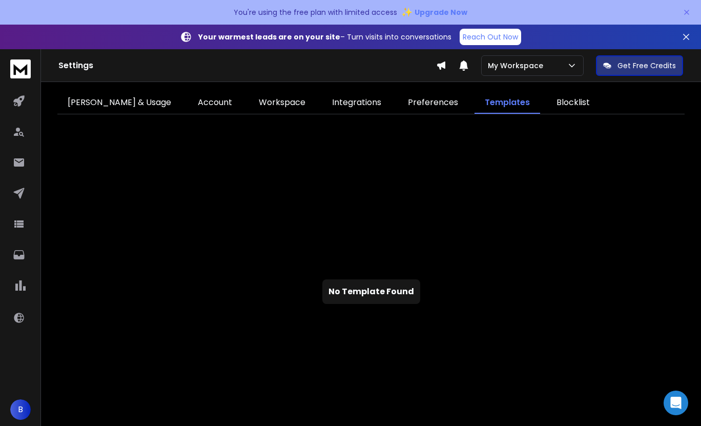
click at [546, 108] on link "Blocklist" at bounding box center [573, 103] width 54 height 22
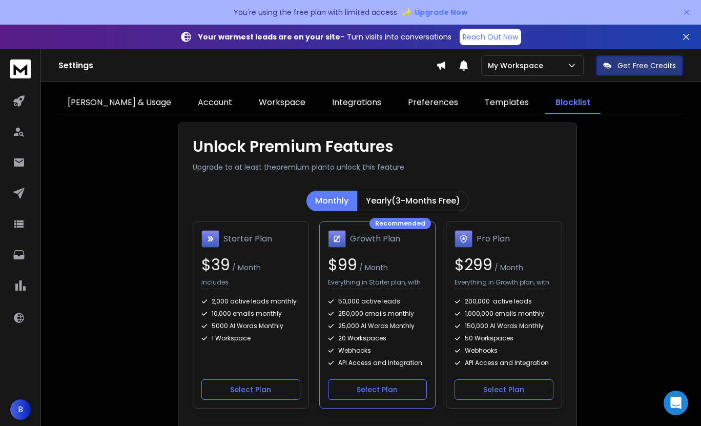
click at [235, 293] on ul "2,000 active leads monthly 10,000 emails monthly 5000 AI Words Monthly 1 Worksp…" at bounding box center [250, 317] width 99 height 49
click at [28, 133] on link at bounding box center [19, 131] width 20 height 20
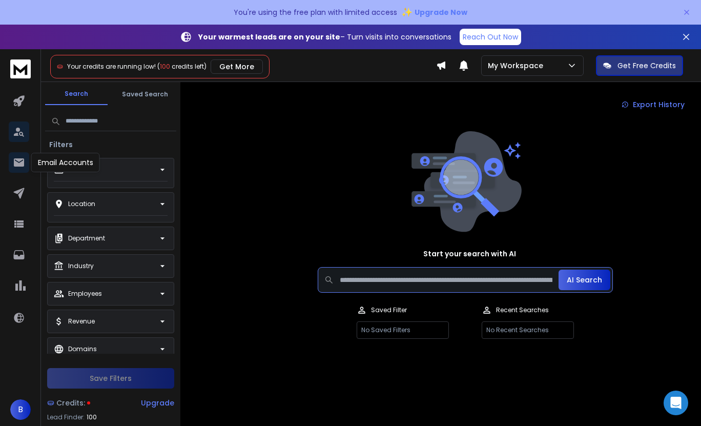
click at [13, 166] on icon at bounding box center [19, 162] width 12 height 12
